Goal: Navigation & Orientation: Find specific page/section

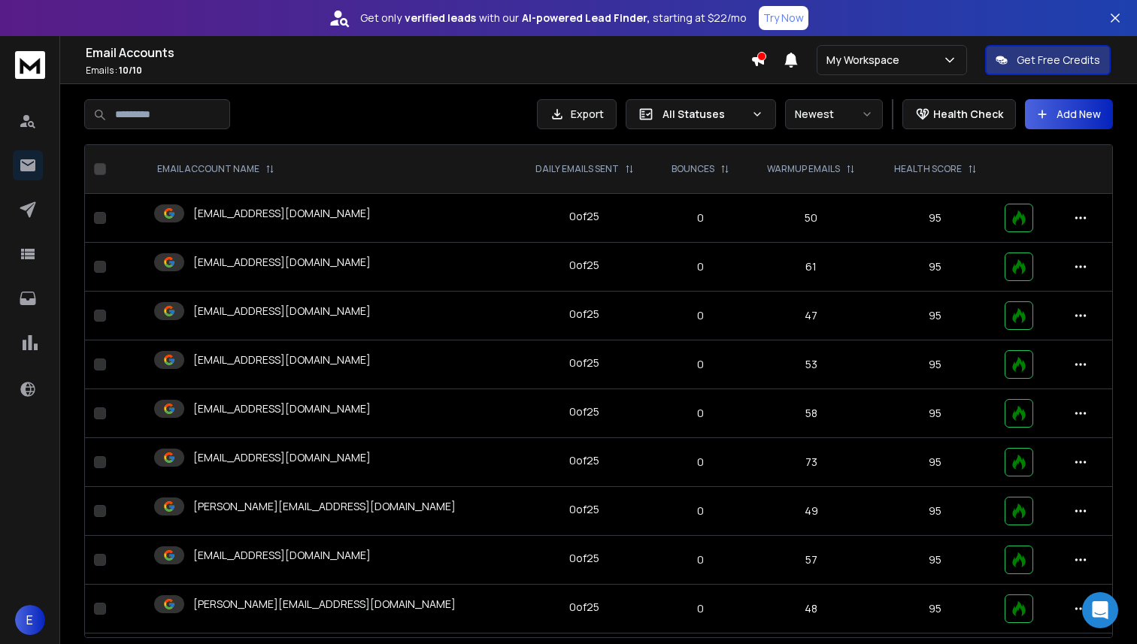
scroll to position [4, 0]
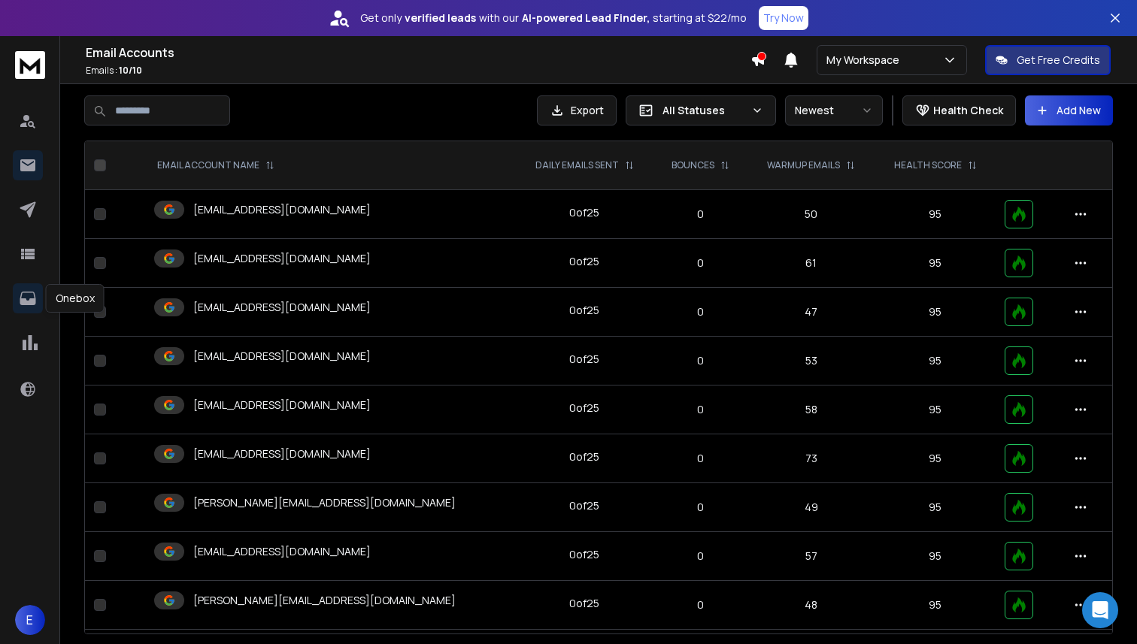
click at [20, 292] on icon at bounding box center [28, 298] width 18 height 18
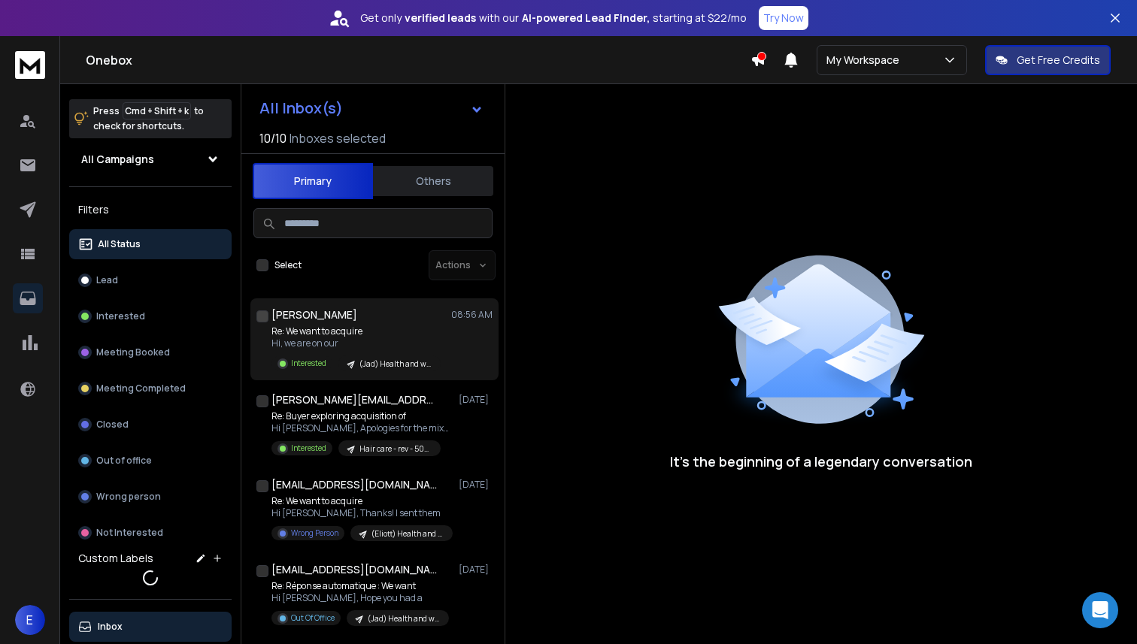
click at [438, 332] on p "Re: We want to acquire" at bounding box center [355, 332] width 169 height 12
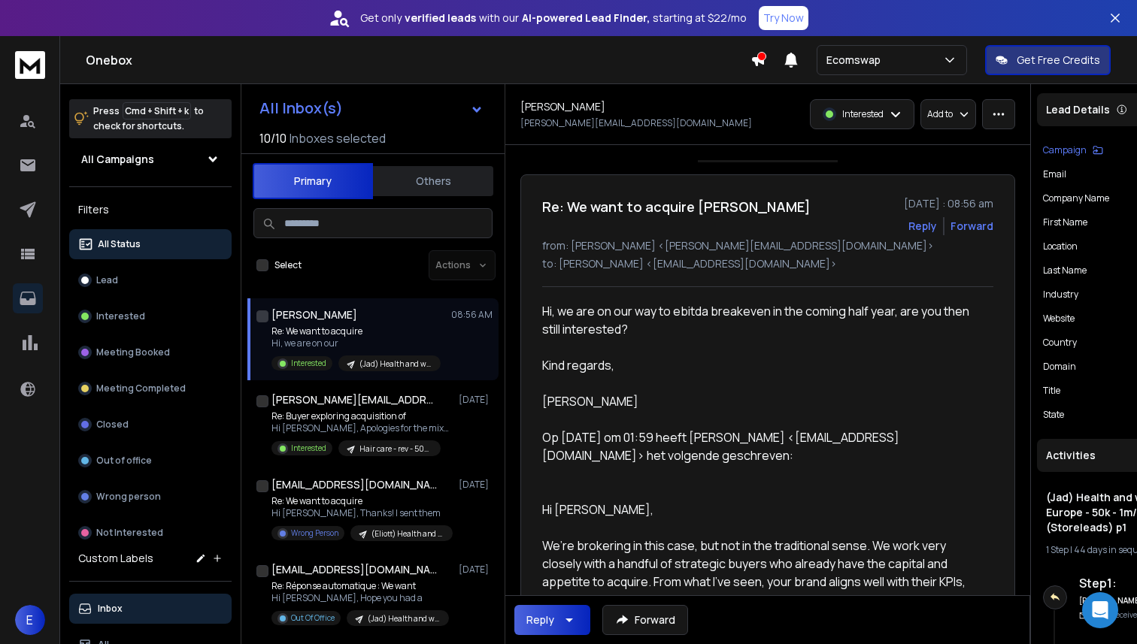
scroll to position [23, 0]
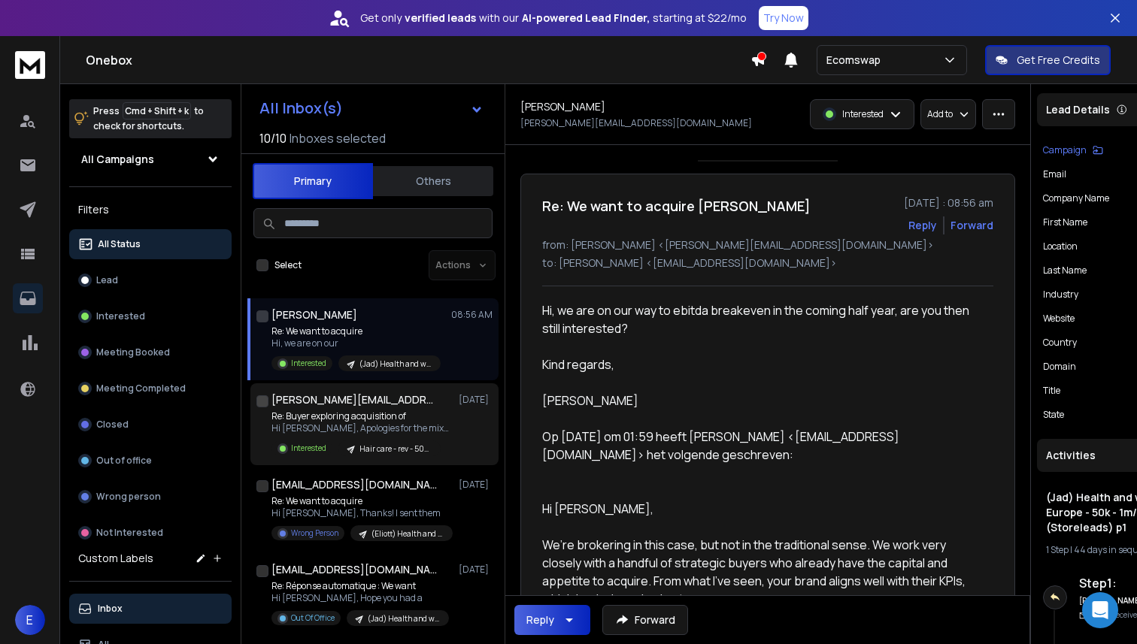
click at [414, 408] on div "[PERSON_NAME][EMAIL_ADDRESS][DOMAIN_NAME] [DATE] Re: Buyer exploring acquisitio…" at bounding box center [381, 424] width 221 height 64
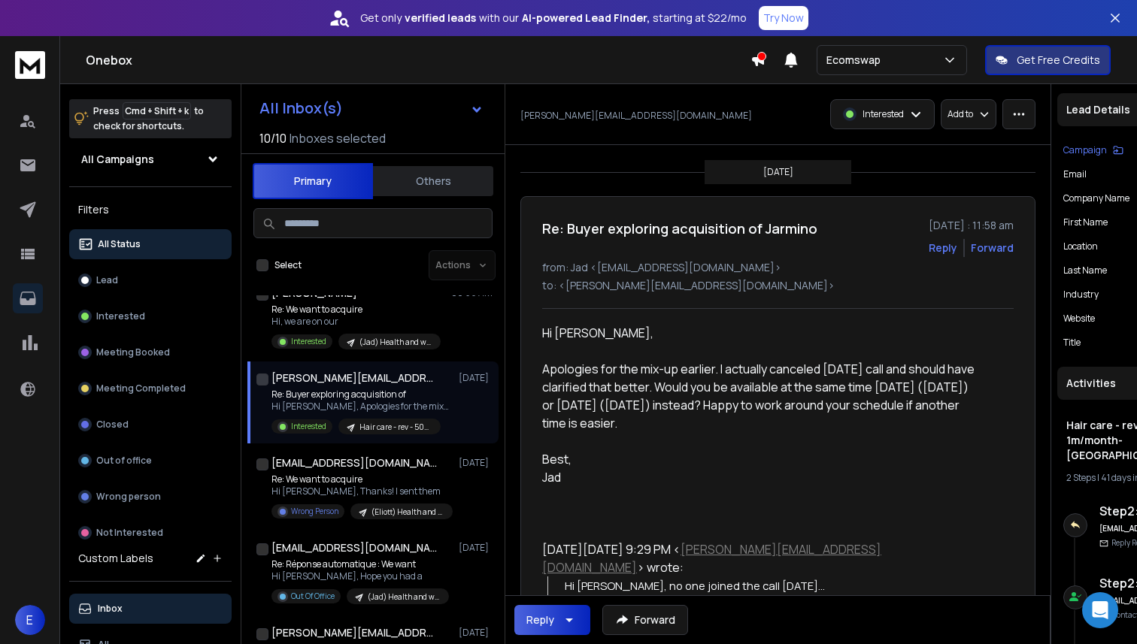
scroll to position [0, 0]
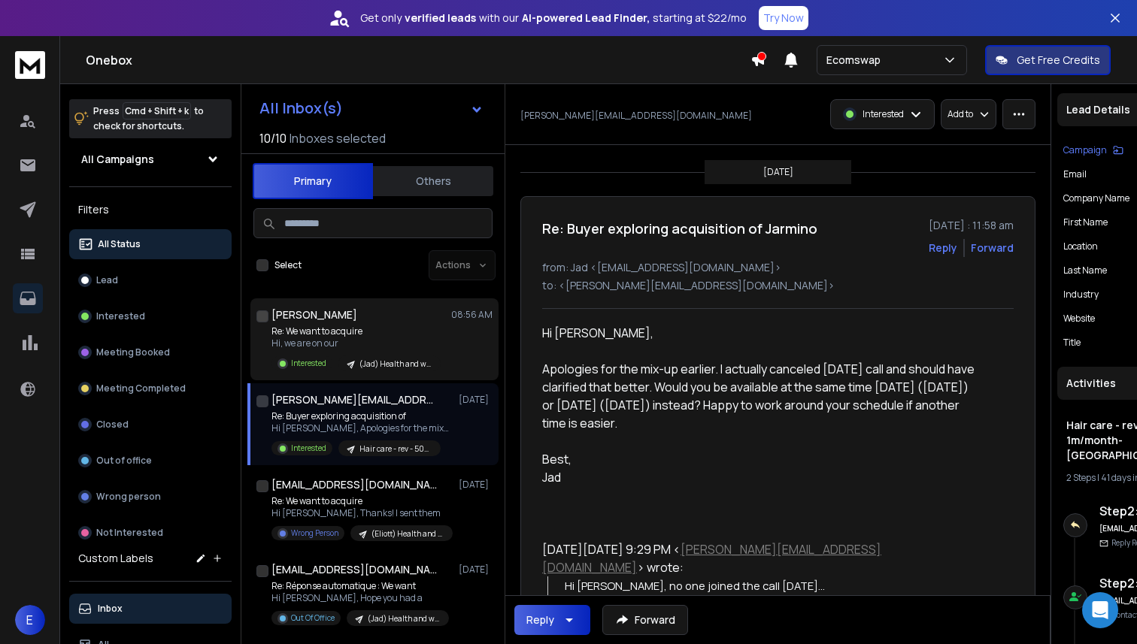
click at [408, 338] on p "Hi, we are on our" at bounding box center [355, 344] width 169 height 12
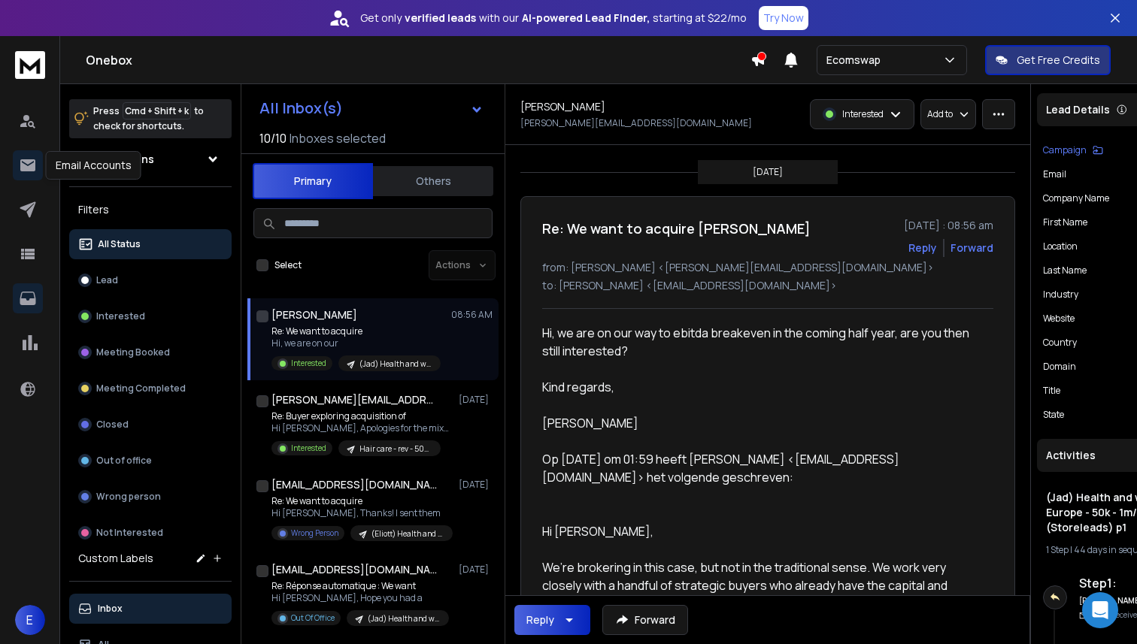
click at [32, 158] on icon at bounding box center [28, 165] width 18 height 18
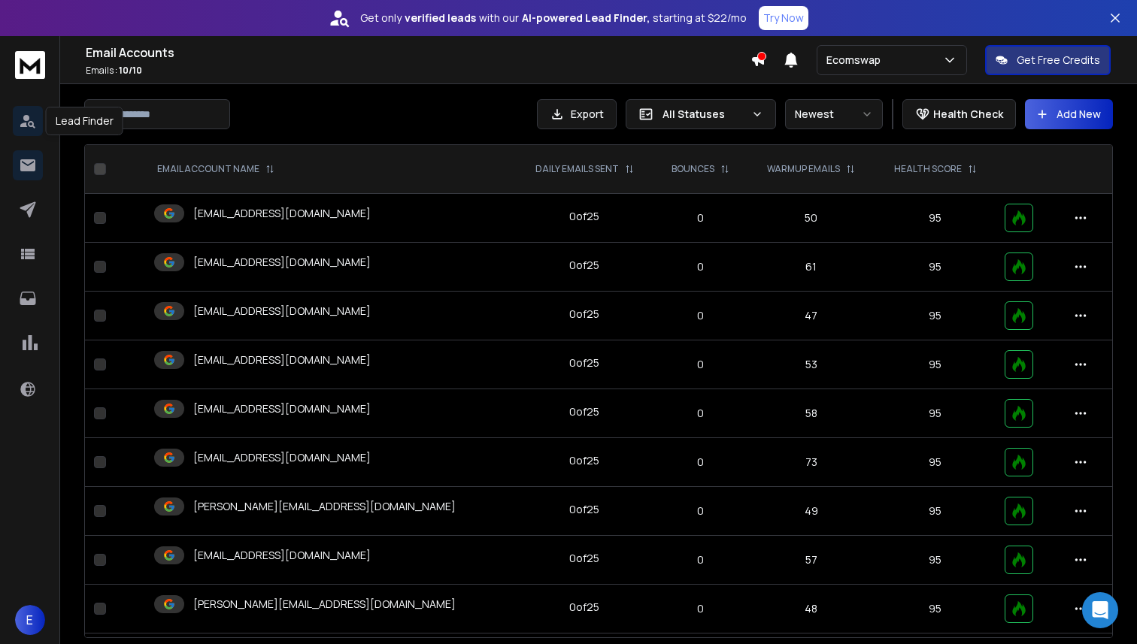
click at [32, 118] on icon at bounding box center [28, 121] width 18 height 18
